Goal: Task Accomplishment & Management: Manage account settings

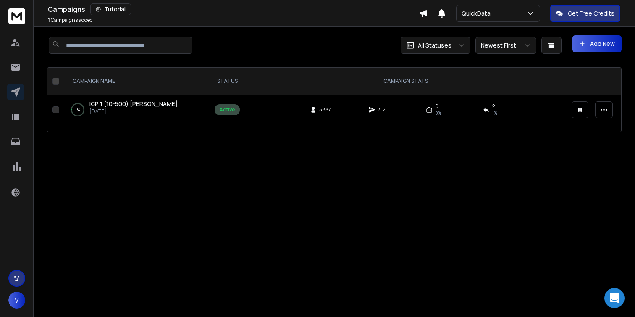
click at [3, 66] on div "V" at bounding box center [17, 158] width 34 height 317
click at [9, 66] on link at bounding box center [15, 67] width 17 height 17
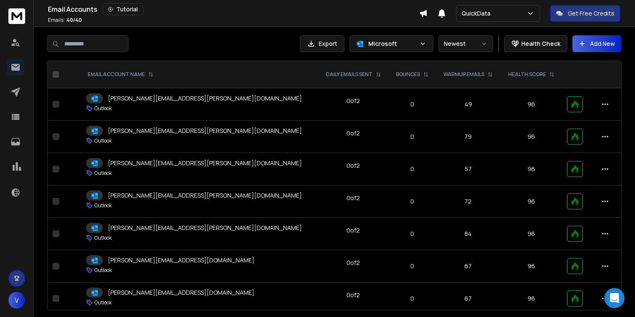
click at [150, 110] on div "Outlook" at bounding box center [199, 108] width 227 height 7
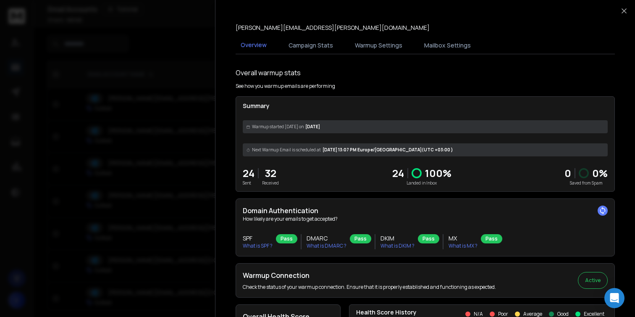
click at [309, 45] on button "Campaign Stats" at bounding box center [310, 45] width 55 height 18
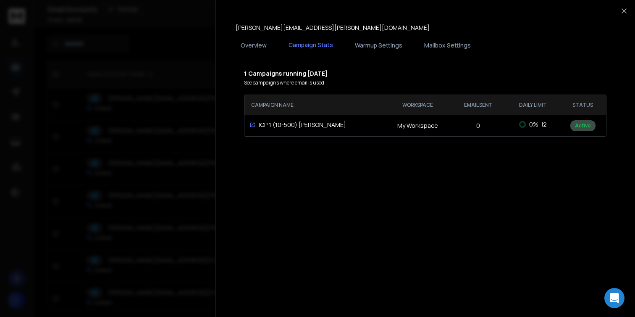
click at [245, 39] on button "Overview" at bounding box center [254, 45] width 36 height 18
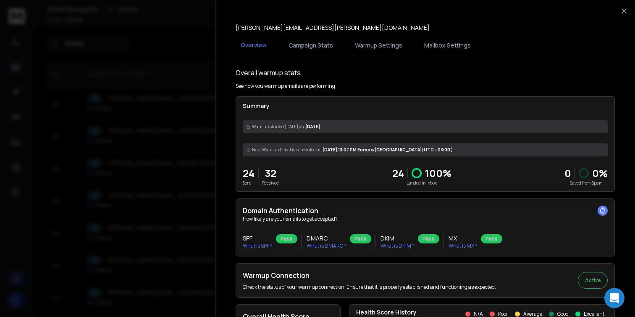
click at [124, 180] on div at bounding box center [317, 158] width 635 height 317
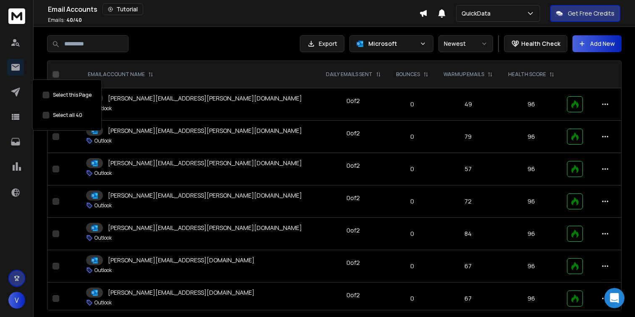
click at [60, 72] on div at bounding box center [66, 74] width 29 height 7
click at [57, 74] on button "button" at bounding box center [55, 74] width 7 height 7
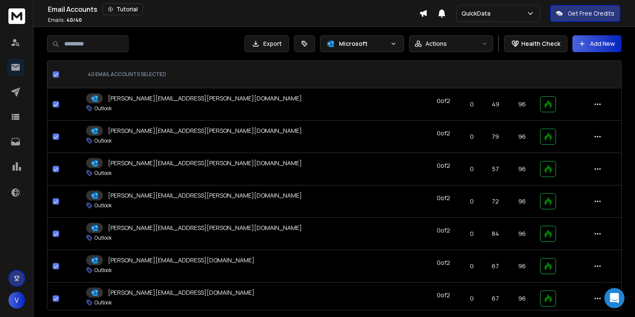
click at [60, 75] on div at bounding box center [66, 74] width 29 height 7
click at [58, 74] on button "Select this Page" at bounding box center [55, 74] width 7 height 7
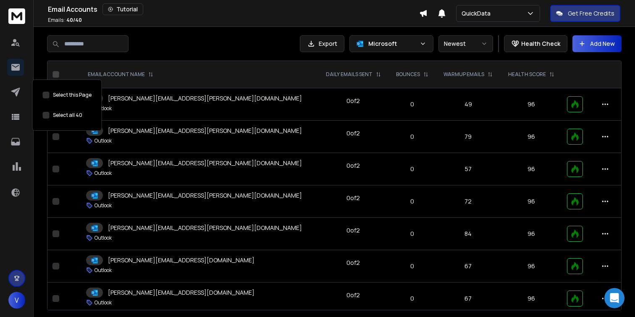
click at [57, 118] on label "Select all 40" at bounding box center [67, 115] width 29 height 7
click at [55, 70] on th at bounding box center [64, 74] width 34 height 27
click at [55, 75] on button "Select this Page" at bounding box center [55, 74] width 7 height 7
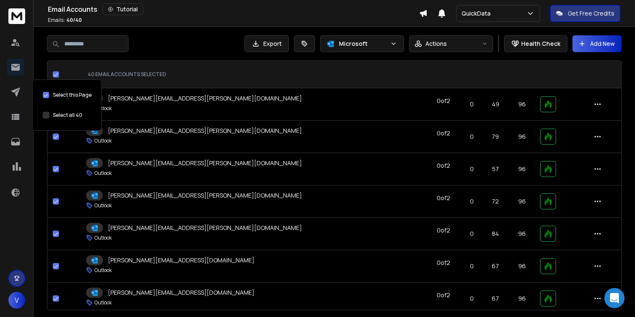
click at [58, 115] on label "Select all 40" at bounding box center [67, 115] width 29 height 7
click at [49, 115] on div "Select all 40" at bounding box center [67, 115] width 49 height 7
click at [46, 115] on button "Select this Page" at bounding box center [46, 115] width 7 height 7
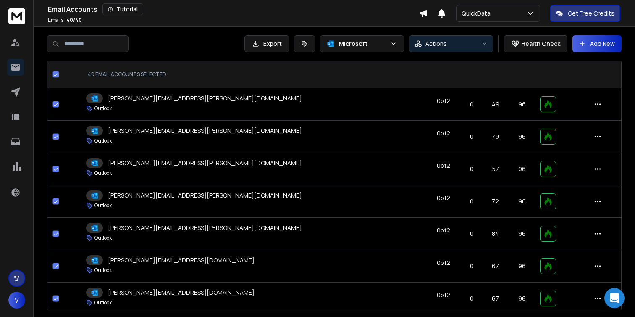
click at [465, 47] on div "Actions" at bounding box center [446, 43] width 64 height 8
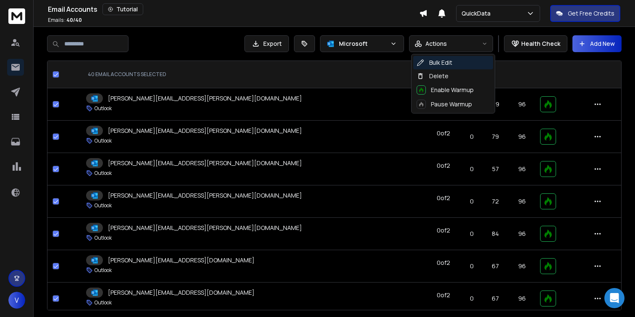
click at [455, 68] on div "Bulk Edit" at bounding box center [453, 62] width 80 height 13
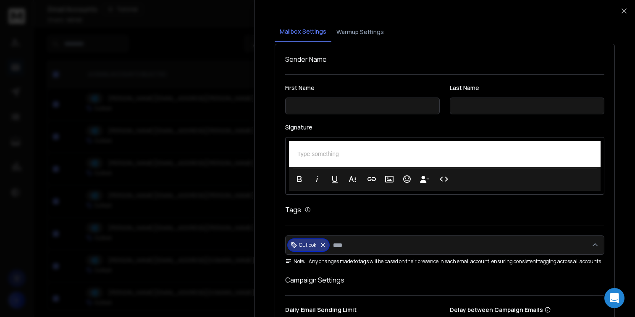
click at [368, 27] on button "Warmup Settings" at bounding box center [360, 32] width 58 height 18
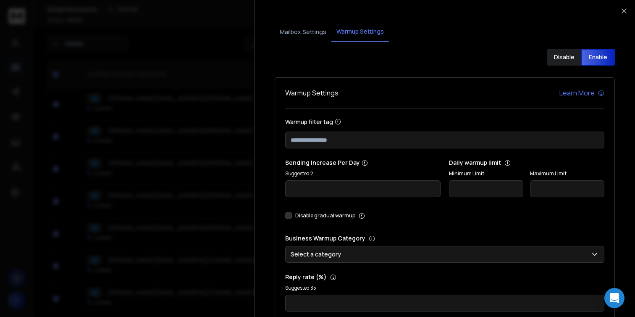
scroll to position [125, 0]
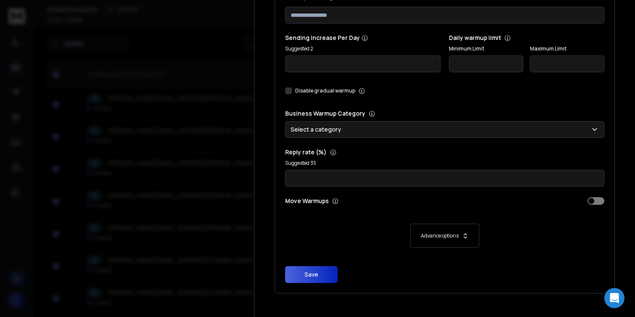
click at [497, 67] on input "number" at bounding box center [486, 63] width 74 height 17
type input "**"
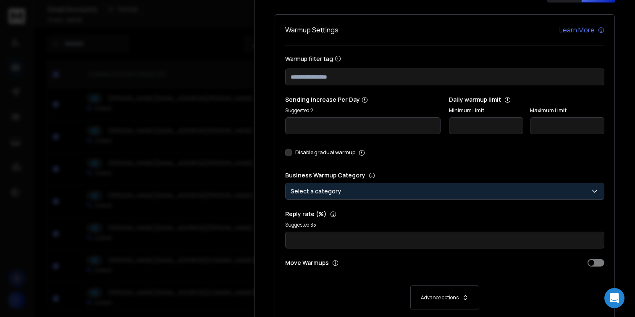
scroll to position [39, 0]
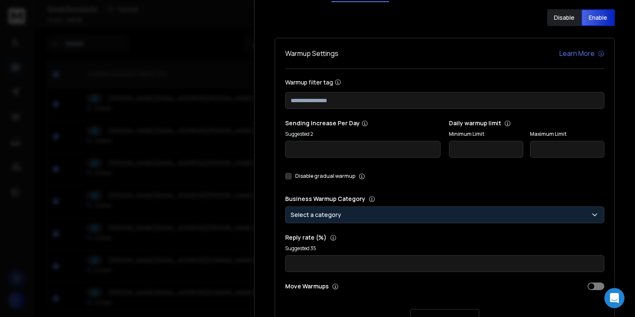
type input "**"
click at [351, 217] on div "Select a category" at bounding box center [445, 214] width 308 height 8
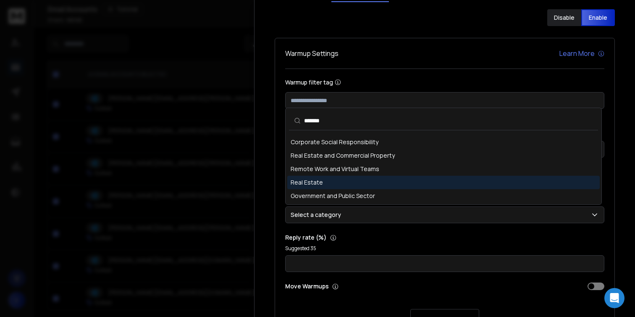
type input "*******"
click at [361, 185] on div "Real Estate" at bounding box center [443, 182] width 312 height 13
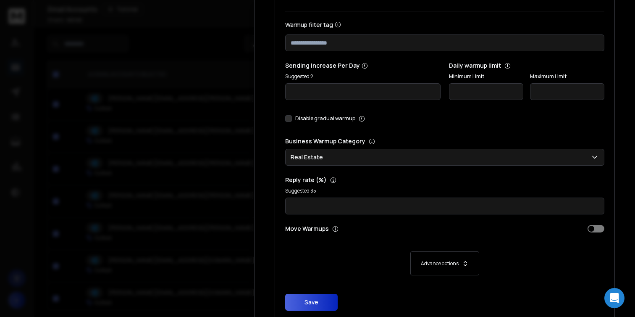
scroll to position [100, 0]
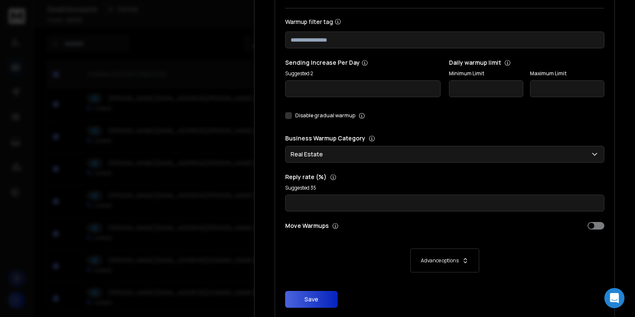
click at [346, 203] on input "number" at bounding box center [444, 202] width 319 height 17
type input "**"
click at [314, 296] on button "Save" at bounding box center [311, 299] width 52 height 17
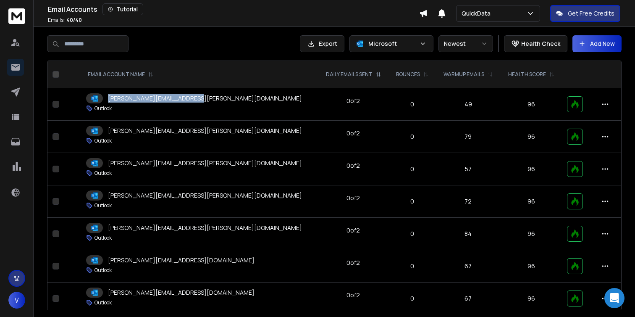
drag, startPoint x: 193, startPoint y: 100, endPoint x: 106, endPoint y: 97, distance: 87.4
click at [106, 97] on div "[PERSON_NAME][EMAIL_ADDRESS][PERSON_NAME][DOMAIN_NAME]" at bounding box center [199, 98] width 227 height 10
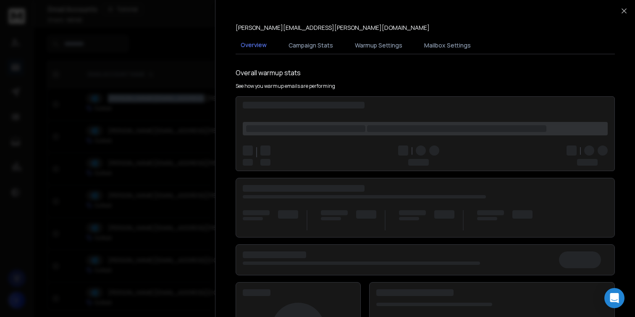
copy p "[PERSON_NAME][EMAIL_ADDRESS][PERSON_NAME][DOMAIN_NAME]"
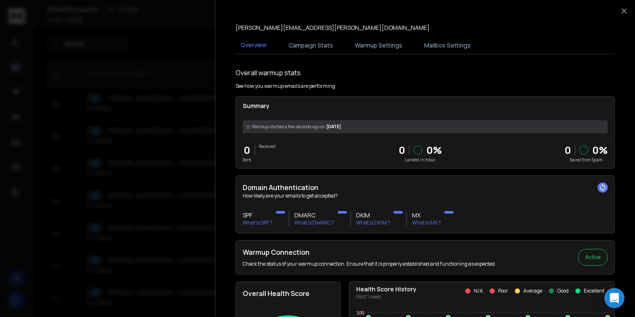
click at [178, 201] on div at bounding box center [317, 158] width 635 height 317
